Goal: Task Accomplishment & Management: Manage account settings

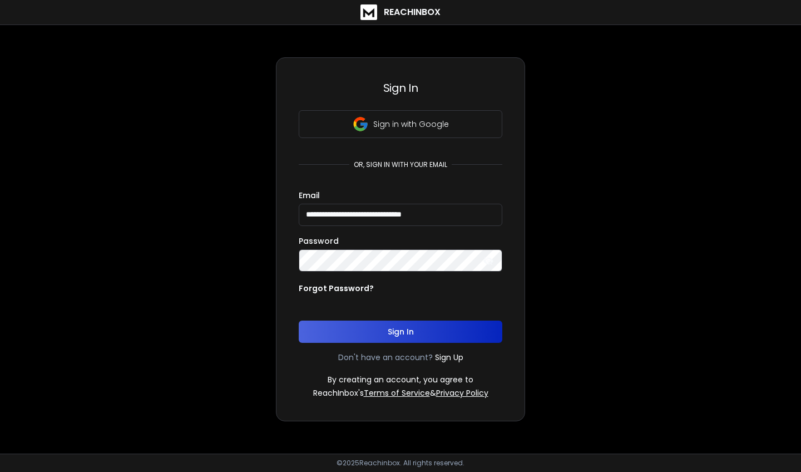
type input "**********"
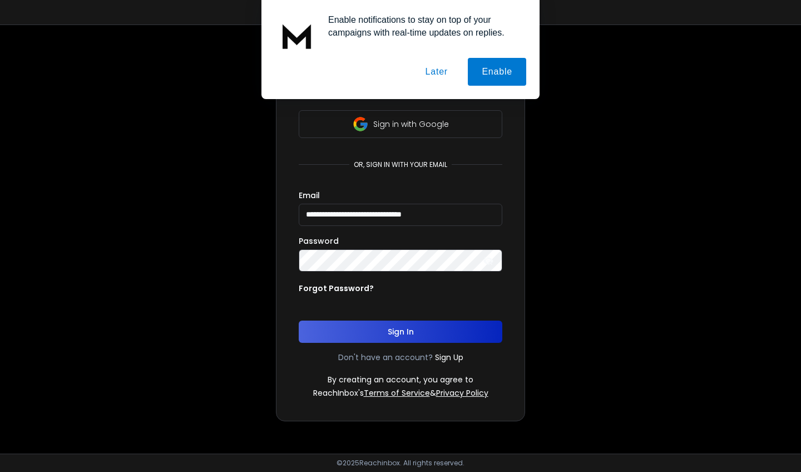
click at [391, 338] on button "Sign In" at bounding box center [401, 331] width 204 height 22
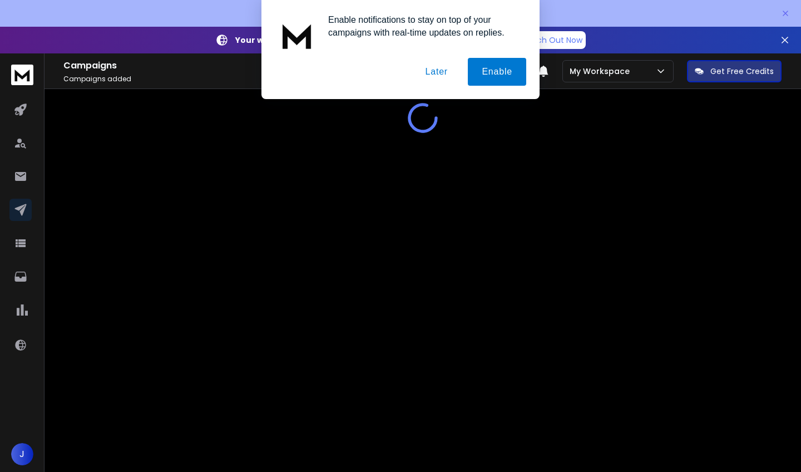
click at [440, 82] on button "Later" at bounding box center [436, 72] width 50 height 28
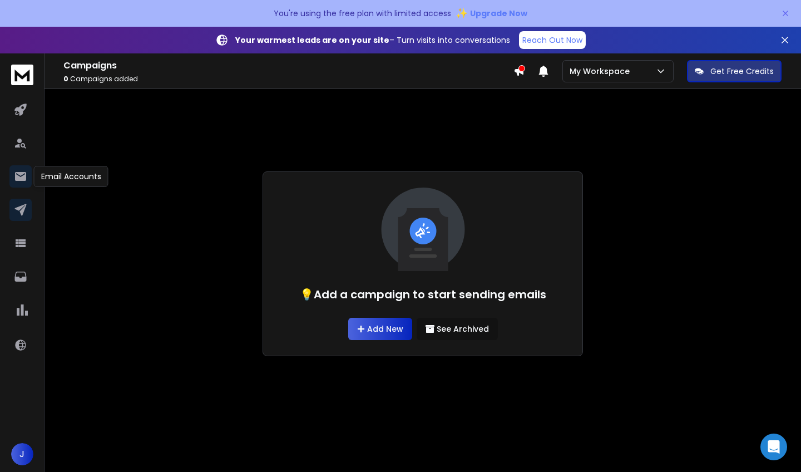
click at [20, 183] on link at bounding box center [20, 176] width 22 height 22
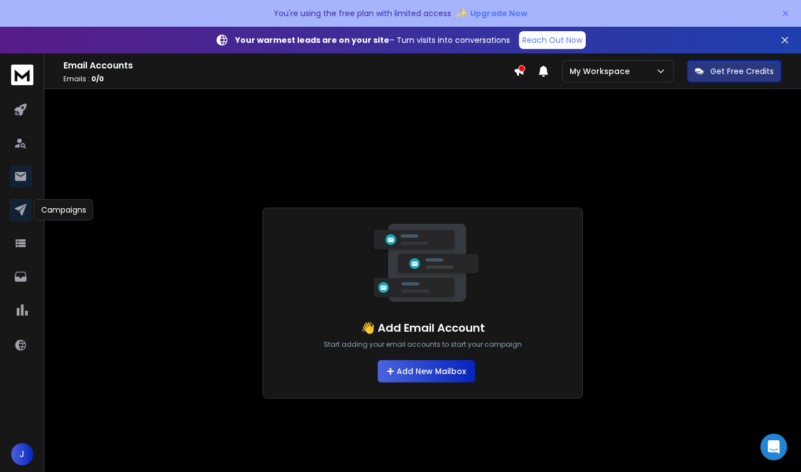
click at [20, 205] on icon at bounding box center [20, 209] width 13 height 13
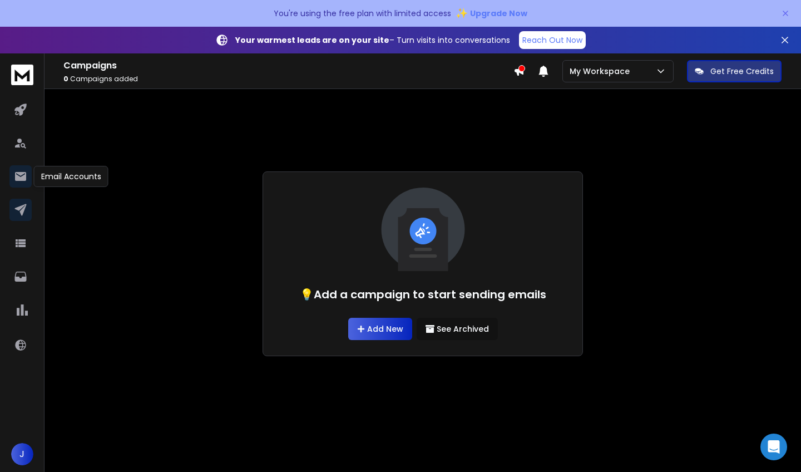
click at [28, 169] on link at bounding box center [20, 176] width 22 height 22
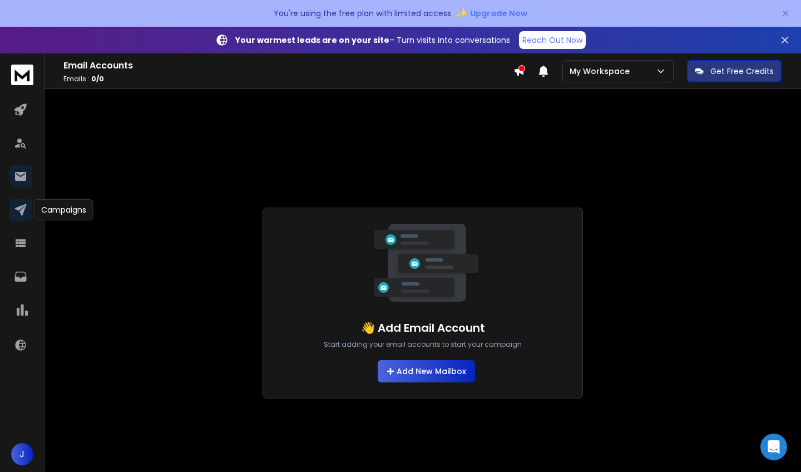
click at [20, 208] on icon at bounding box center [20, 210] width 12 height 12
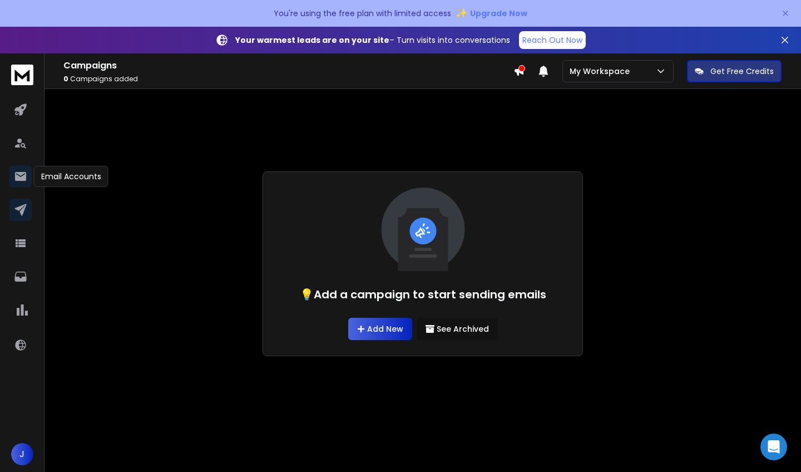
click at [24, 176] on icon at bounding box center [20, 176] width 11 height 9
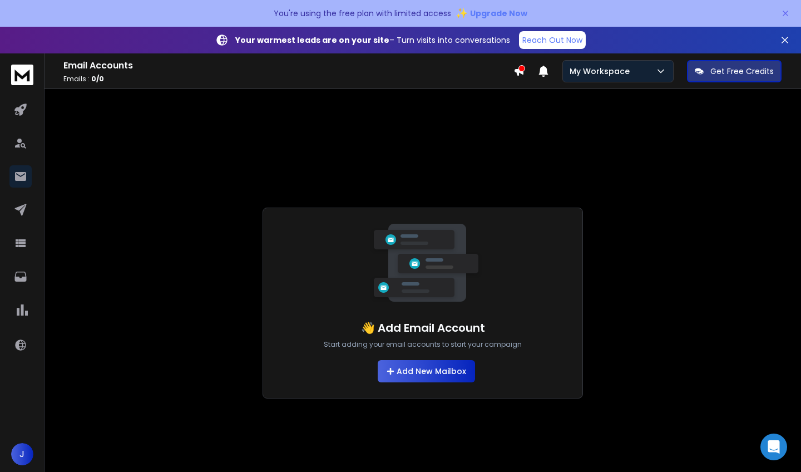
click at [627, 78] on button "My Workspace" at bounding box center [618, 71] width 111 height 22
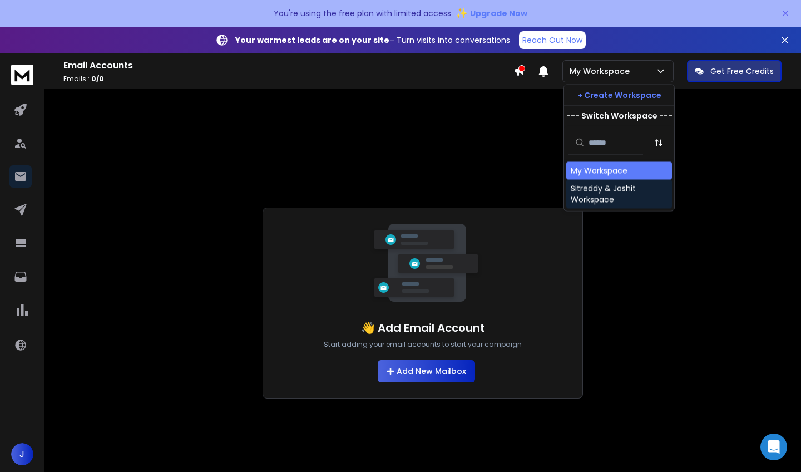
click at [611, 192] on div "Sitreddy & Joshit Workspace" at bounding box center [619, 194] width 97 height 22
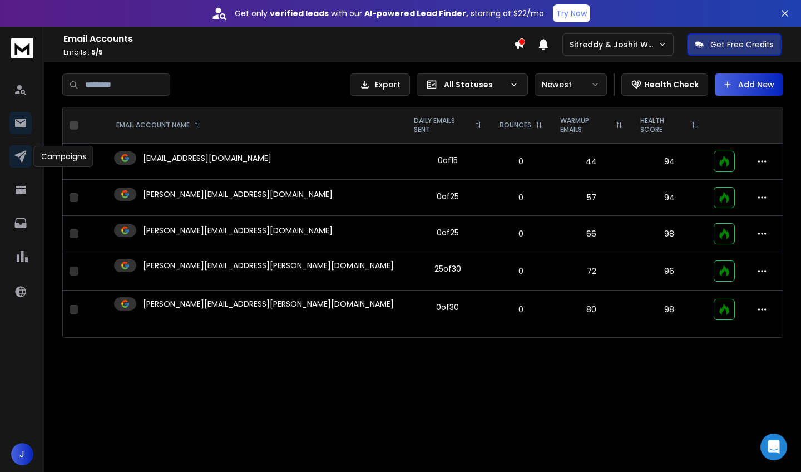
click at [22, 157] on icon at bounding box center [20, 156] width 12 height 12
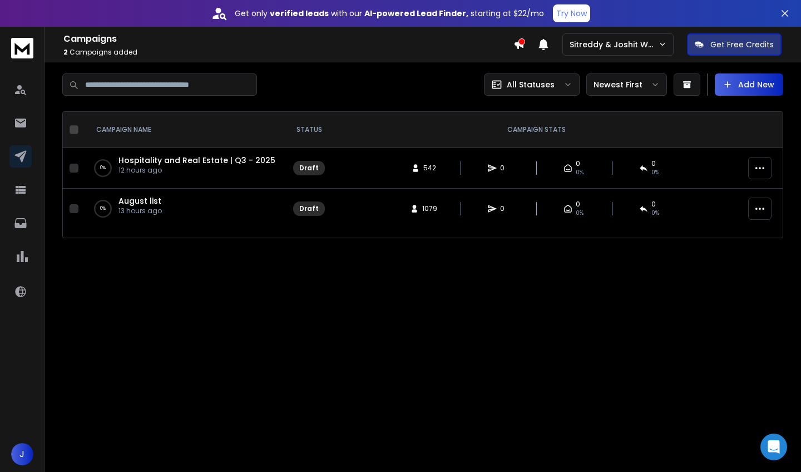
click at [215, 159] on span "Hospitality and Real Estate | Q3 - 2025" at bounding box center [197, 160] width 157 height 11
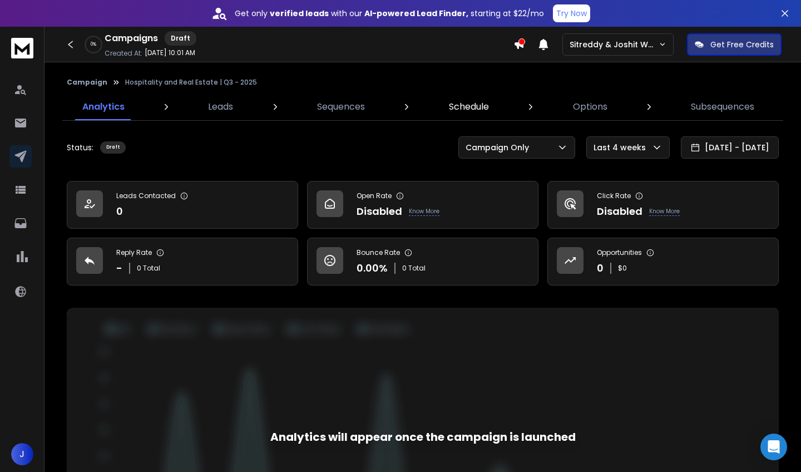
click at [482, 103] on p "Schedule" at bounding box center [469, 106] width 40 height 13
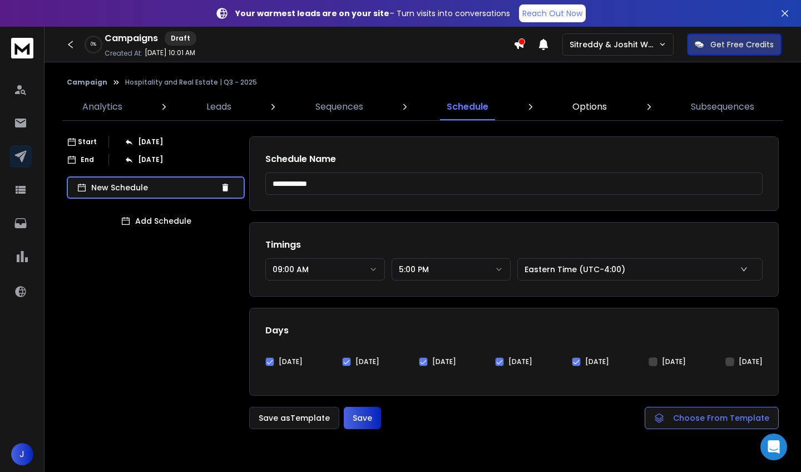
click at [584, 115] on link "Options" at bounding box center [590, 106] width 48 height 27
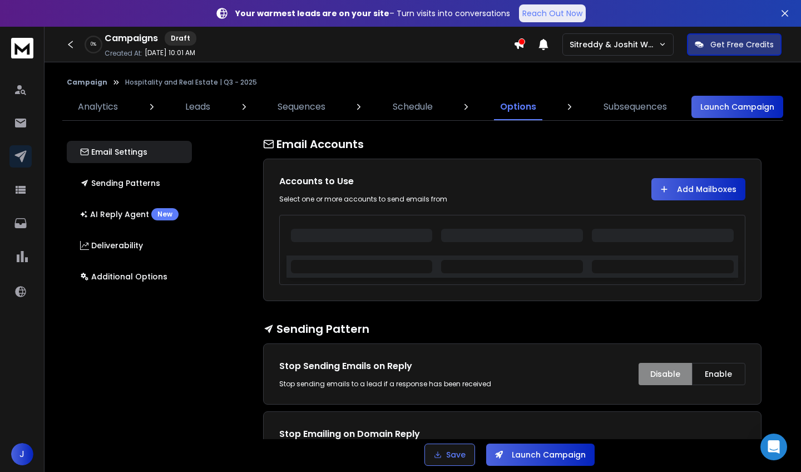
select select "*"
type input "***"
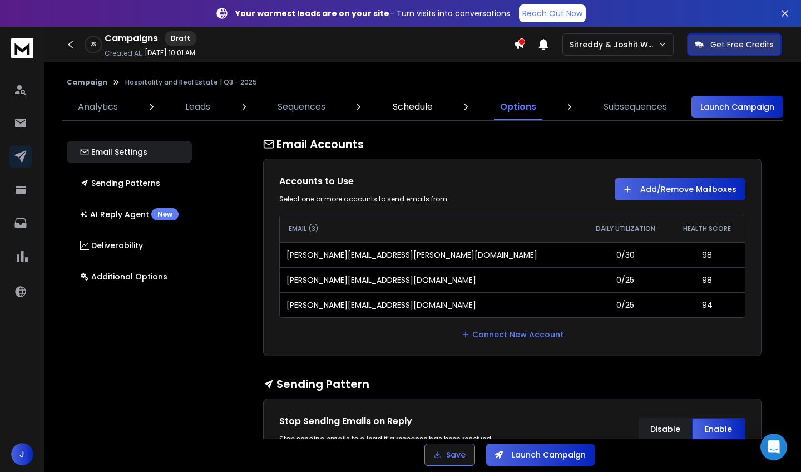
click at [426, 103] on p "Schedule" at bounding box center [413, 106] width 40 height 13
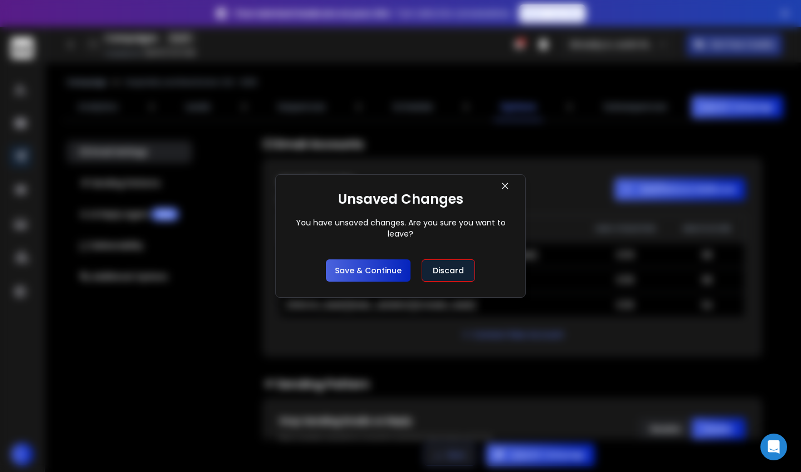
click at [433, 267] on button "Discard" at bounding box center [448, 270] width 53 height 22
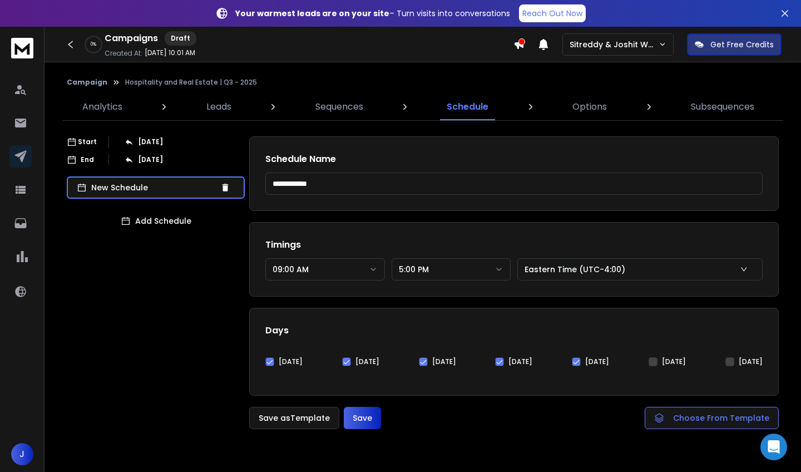
click at [374, 418] on button "Save" at bounding box center [362, 418] width 37 height 22
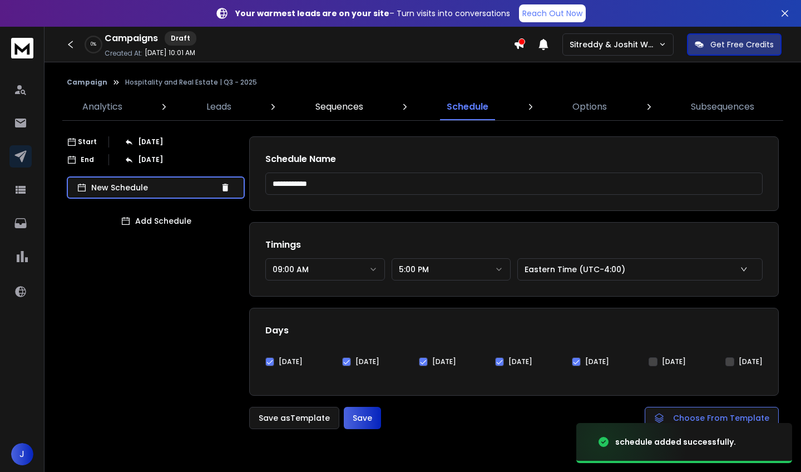
click at [345, 103] on p "Sequences" at bounding box center [339, 106] width 48 height 13
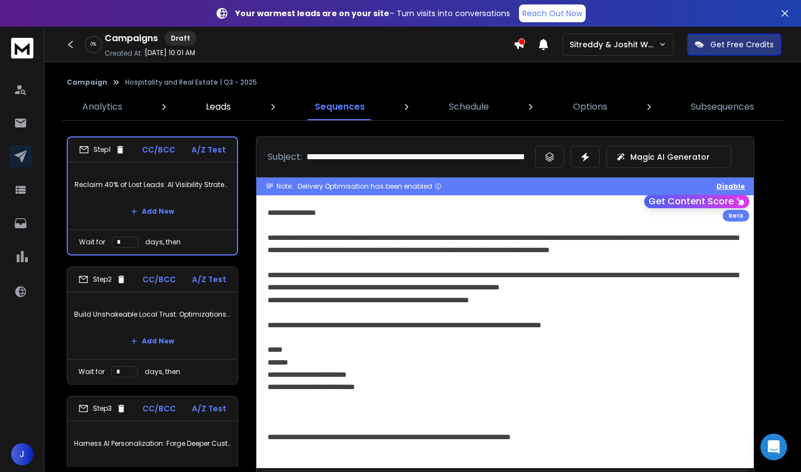
click at [225, 110] on p "Leads" at bounding box center [218, 106] width 25 height 13
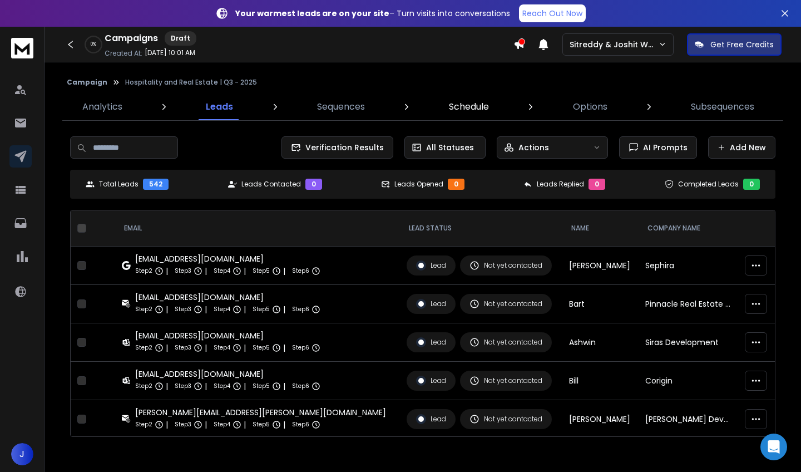
click at [486, 109] on p "Schedule" at bounding box center [469, 106] width 40 height 13
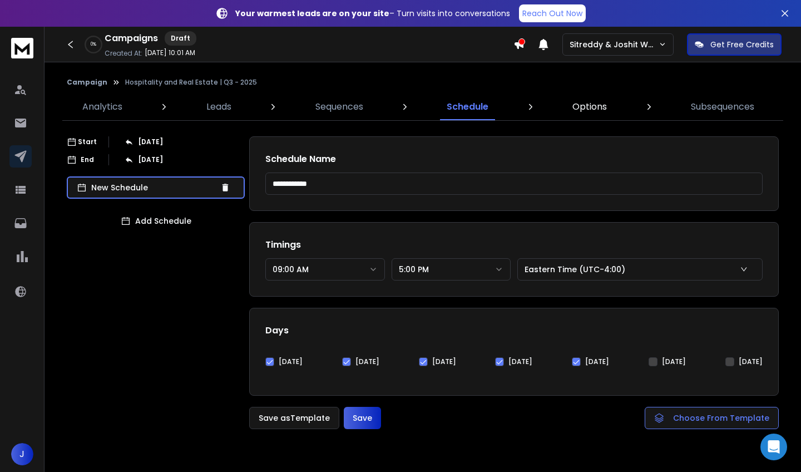
click at [591, 107] on p "Options" at bounding box center [590, 106] width 34 height 13
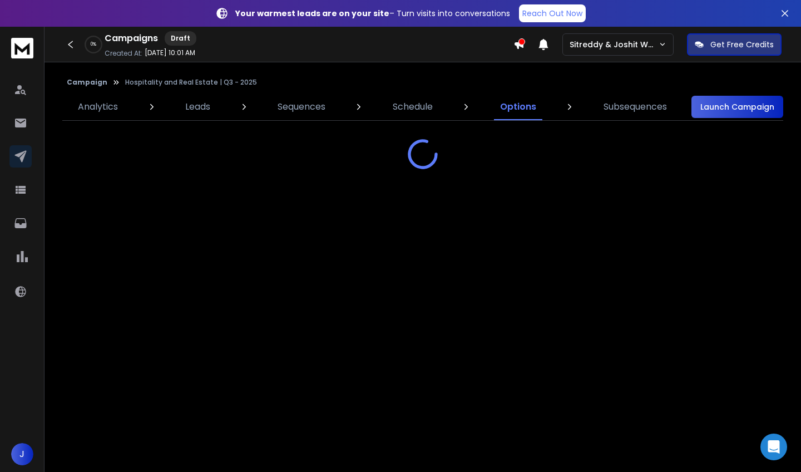
select select "*"
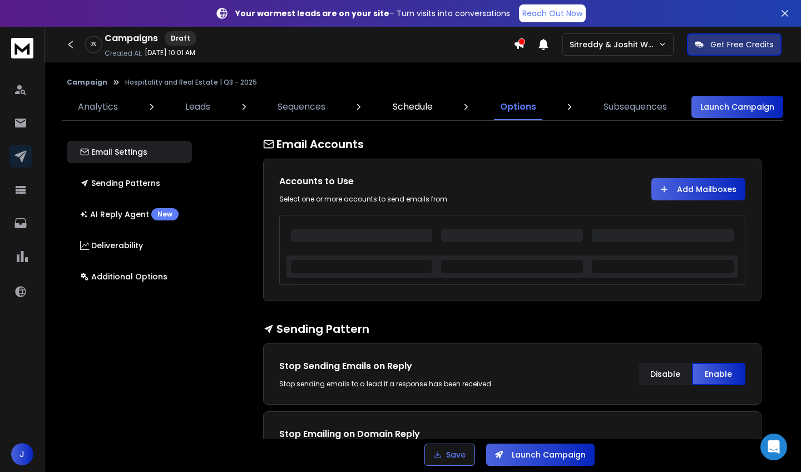
click at [427, 103] on p "Schedule" at bounding box center [413, 106] width 40 height 13
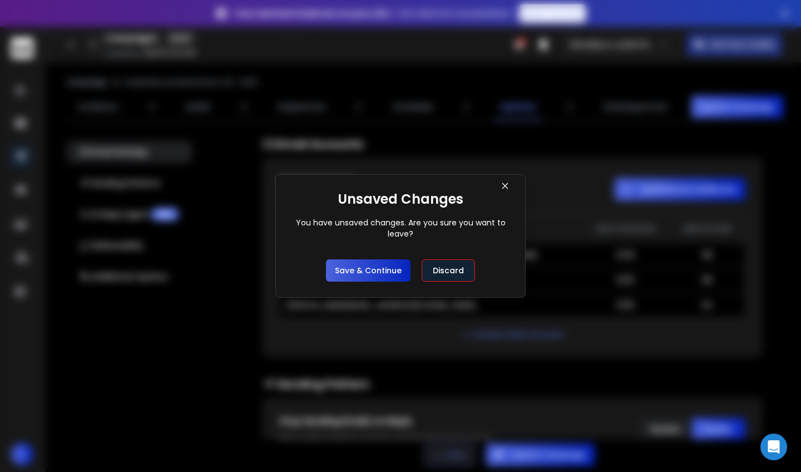
click at [507, 179] on div "Unsaved Changes You have unsaved changes. Are you sure you want to leave? Save …" at bounding box center [400, 236] width 250 height 124
click at [507, 189] on icon at bounding box center [505, 185] width 9 height 9
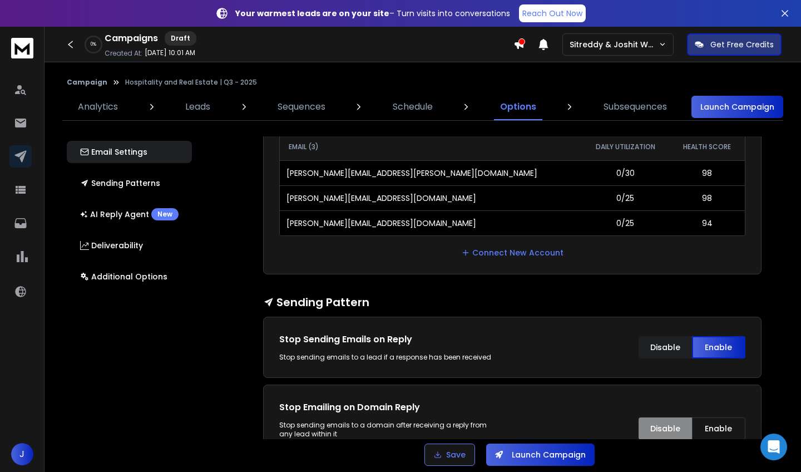
scroll to position [131, 0]
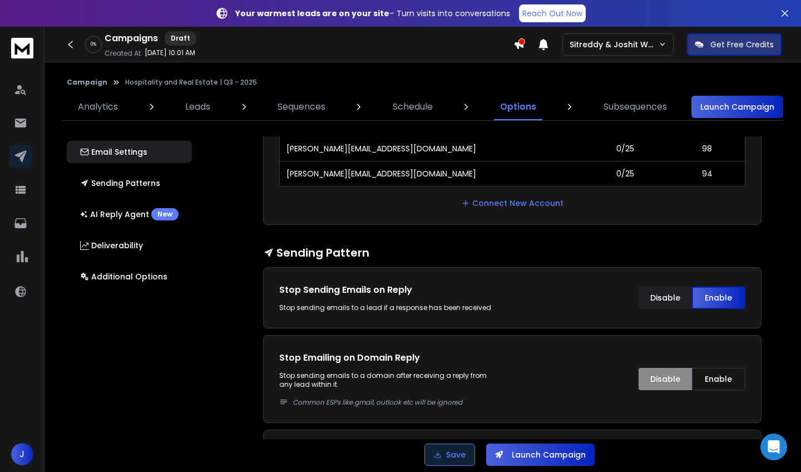
click at [440, 453] on icon "submit" at bounding box center [438, 455] width 8 height 8
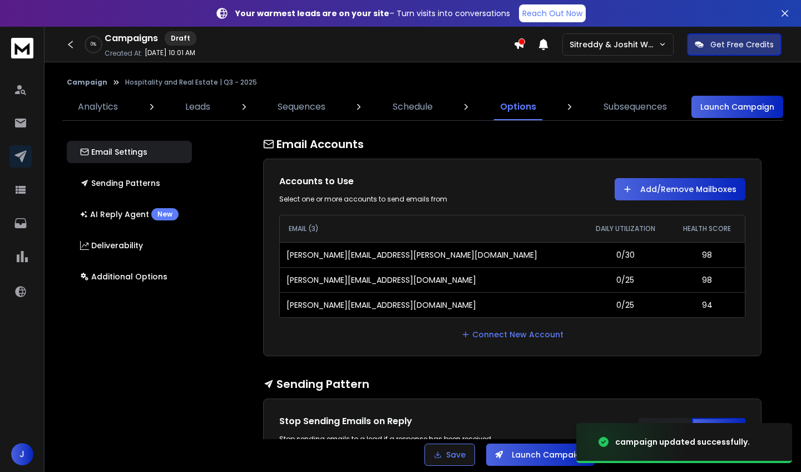
scroll to position [0, 0]
click at [509, 462] on button "Launch Campaign" at bounding box center [540, 454] width 108 height 22
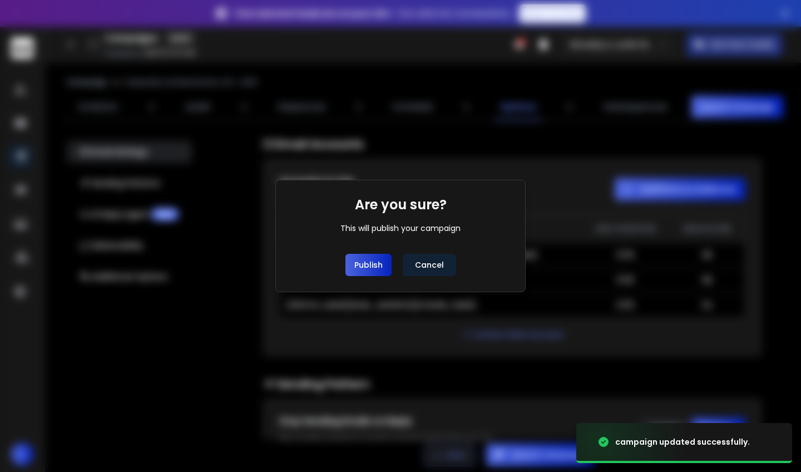
click at [381, 259] on button "Publish" at bounding box center [369, 265] width 46 height 22
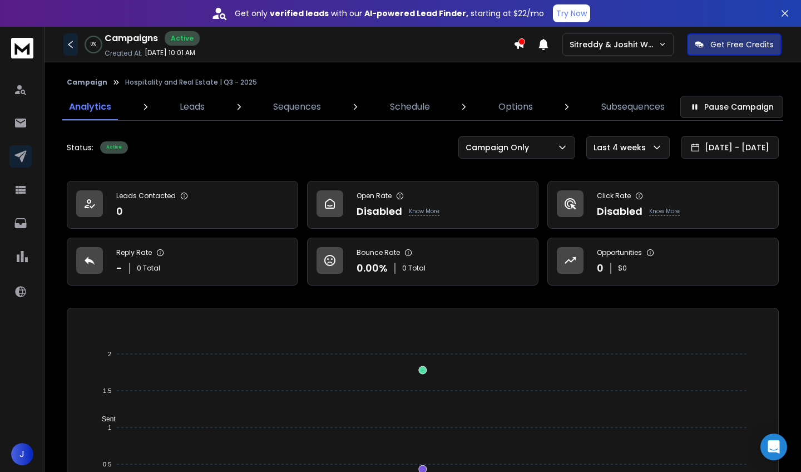
click at [72, 41] on icon at bounding box center [70, 44] width 4 height 7
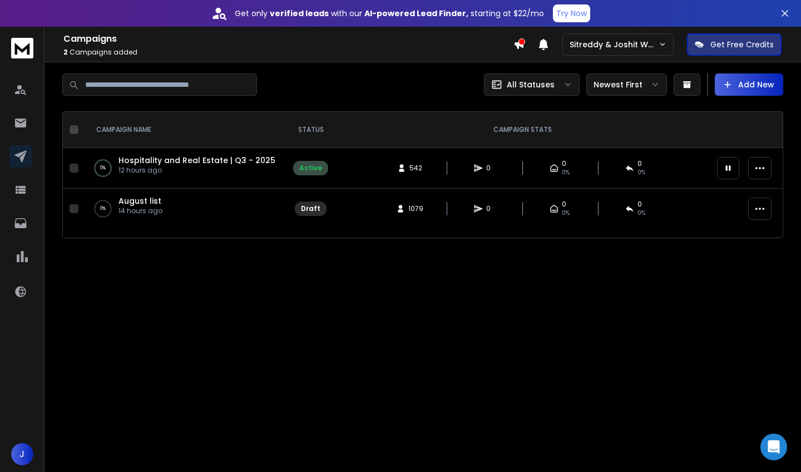
click at [314, 238] on div "Campaigns 2 Campaigns Added All Statuses Newest First Add New CAMPAIGN NAME STA…" at bounding box center [422, 155] width 721 height 165
click at [325, 238] on div "Campaigns 2 Campaigns Added All Statuses Newest First Add New CAMPAIGN NAME STA…" at bounding box center [422, 155] width 721 height 165
click at [319, 238] on div "Campaigns 2 Campaigns Added All Statuses Newest First Add New CAMPAIGN NAME STA…" at bounding box center [422, 155] width 721 height 165
click at [312, 77] on div at bounding box center [242, 84] width 361 height 22
click at [267, 82] on div at bounding box center [242, 84] width 361 height 22
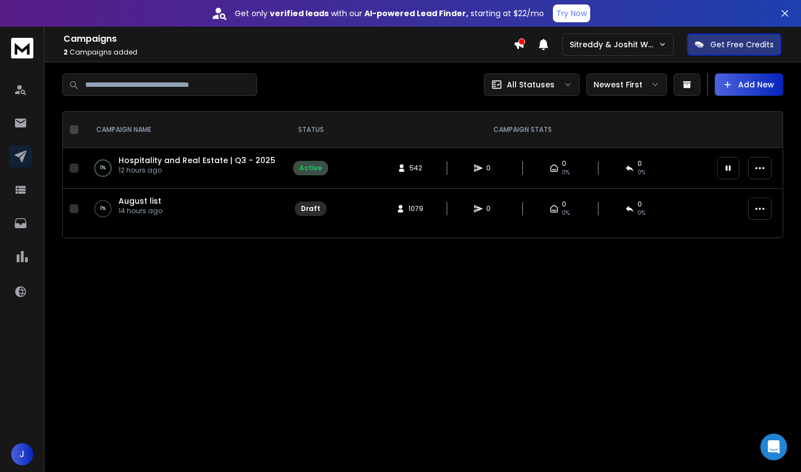
click at [456, 98] on div "Campaigns 2 Campaigns Added All Statuses Newest First Add New CAMPAIGN NAME STA…" at bounding box center [422, 155] width 721 height 165
click at [26, 160] on icon at bounding box center [20, 156] width 13 height 13
click at [160, 158] on span "Hospitality and Real Estate | Q3 - 2025" at bounding box center [197, 160] width 157 height 11
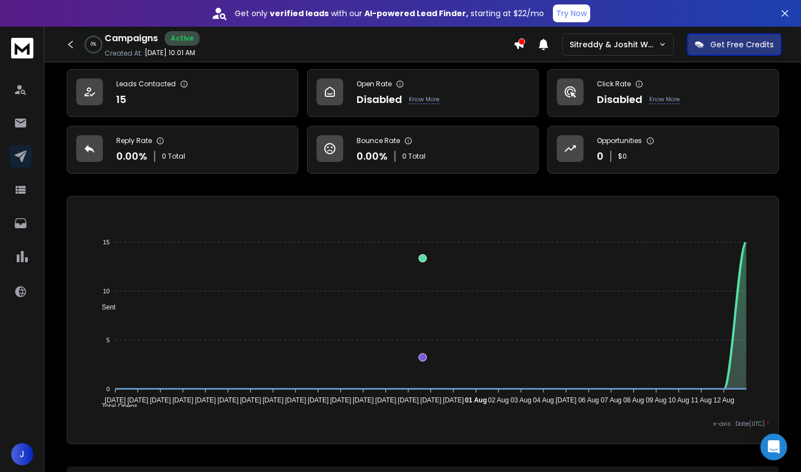
scroll to position [142, 0]
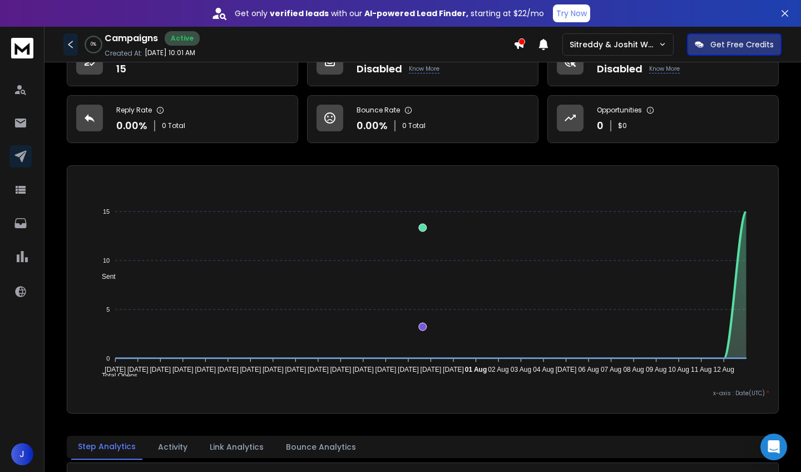
click at [73, 46] on icon at bounding box center [71, 45] width 10 height 10
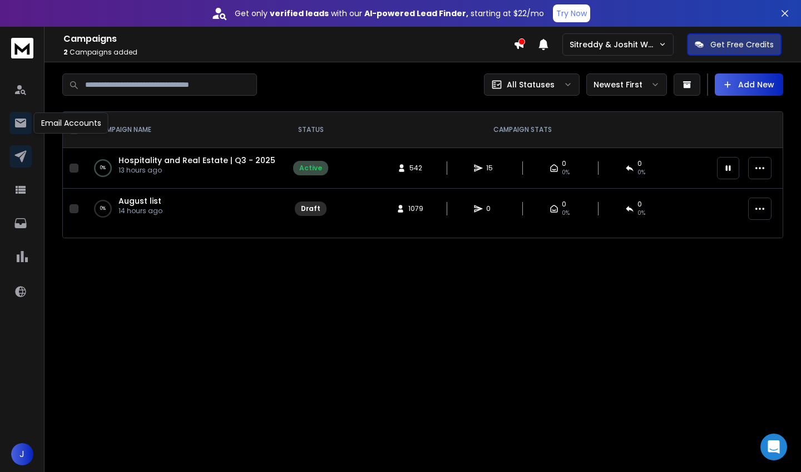
click at [24, 116] on icon at bounding box center [20, 122] width 13 height 13
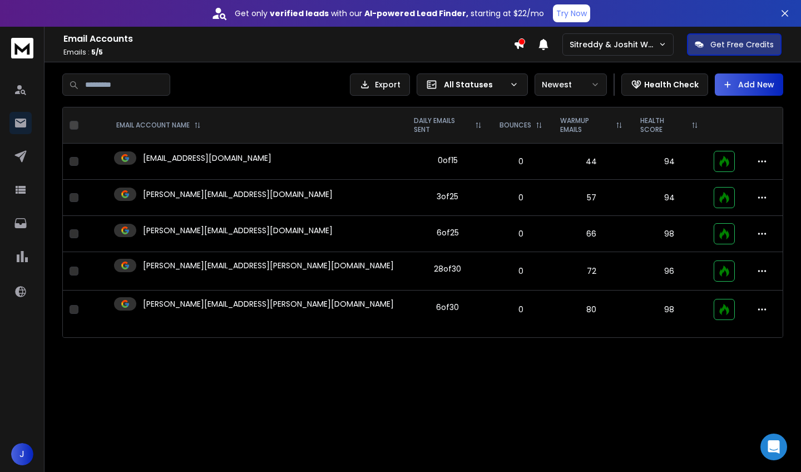
click at [268, 314] on div "Export All Statuses Newest Health Check Add New EMAIL ACCOUNT NAME DAILY EMAILS…" at bounding box center [422, 205] width 721 height 264
click at [318, 90] on div at bounding box center [202, 84] width 281 height 22
click at [319, 88] on div at bounding box center [202, 84] width 281 height 22
